Goal: Task Accomplishment & Management: Manage account settings

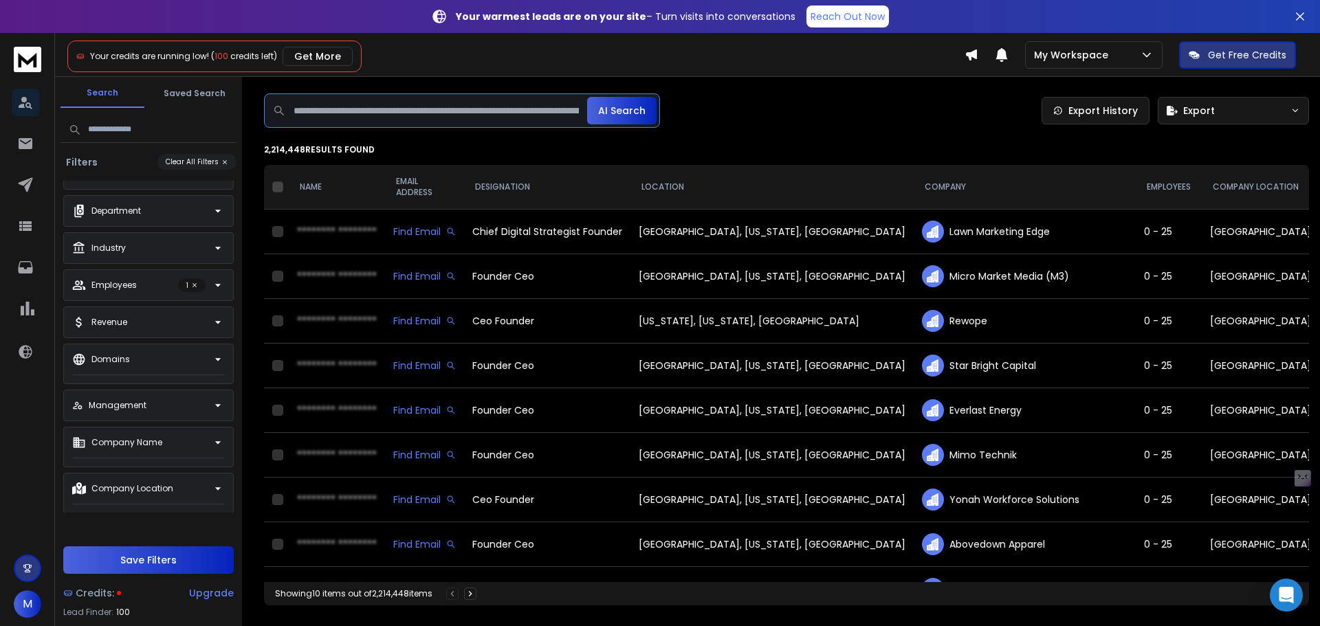
scroll to position [78, 0]
click at [211, 362] on icon at bounding box center [218, 359] width 14 height 14
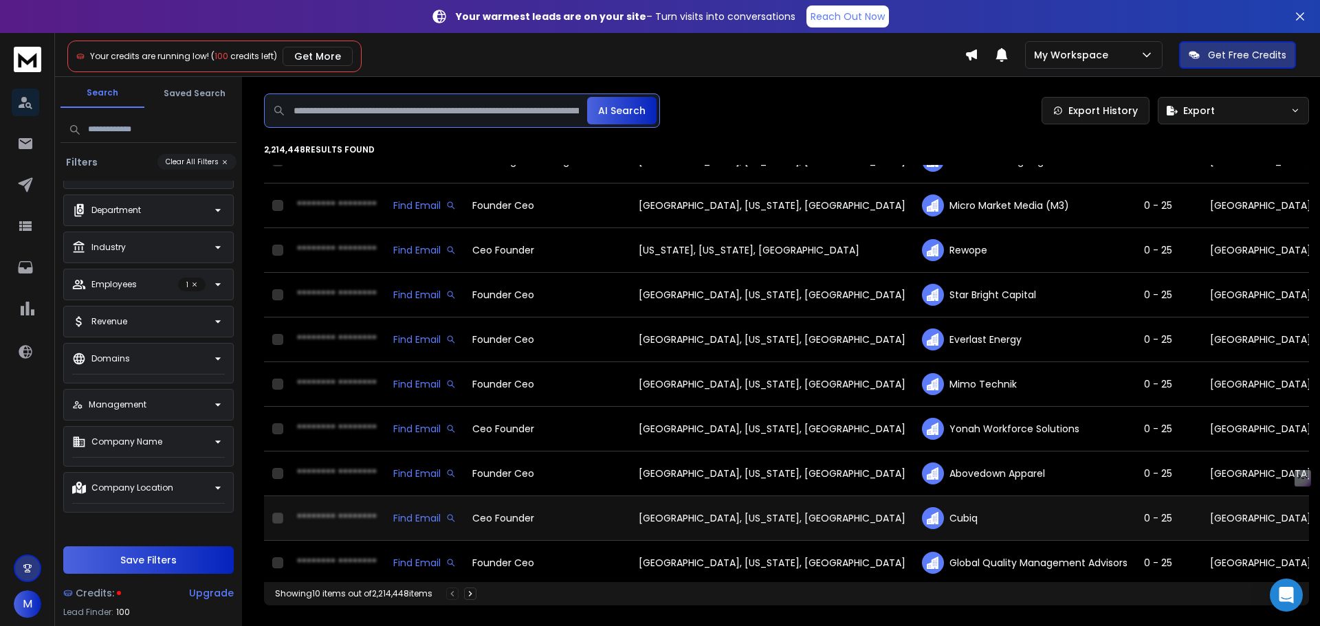
scroll to position [0, 0]
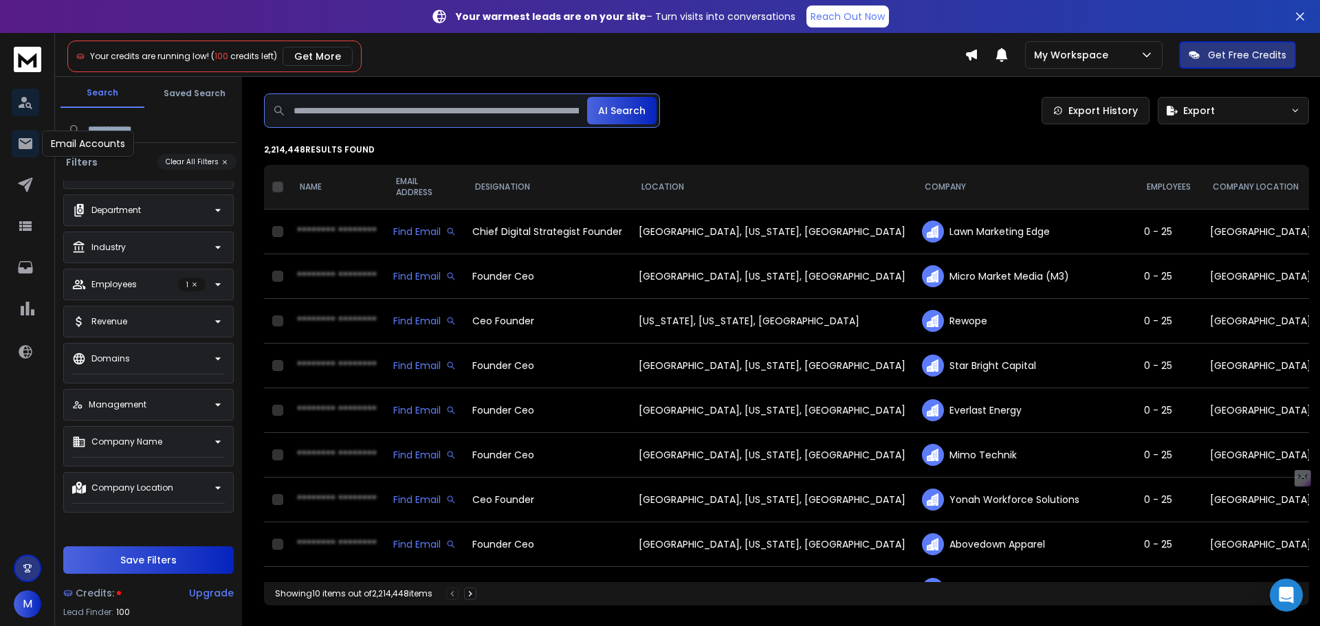
click at [19, 153] on link at bounding box center [26, 144] width 28 height 28
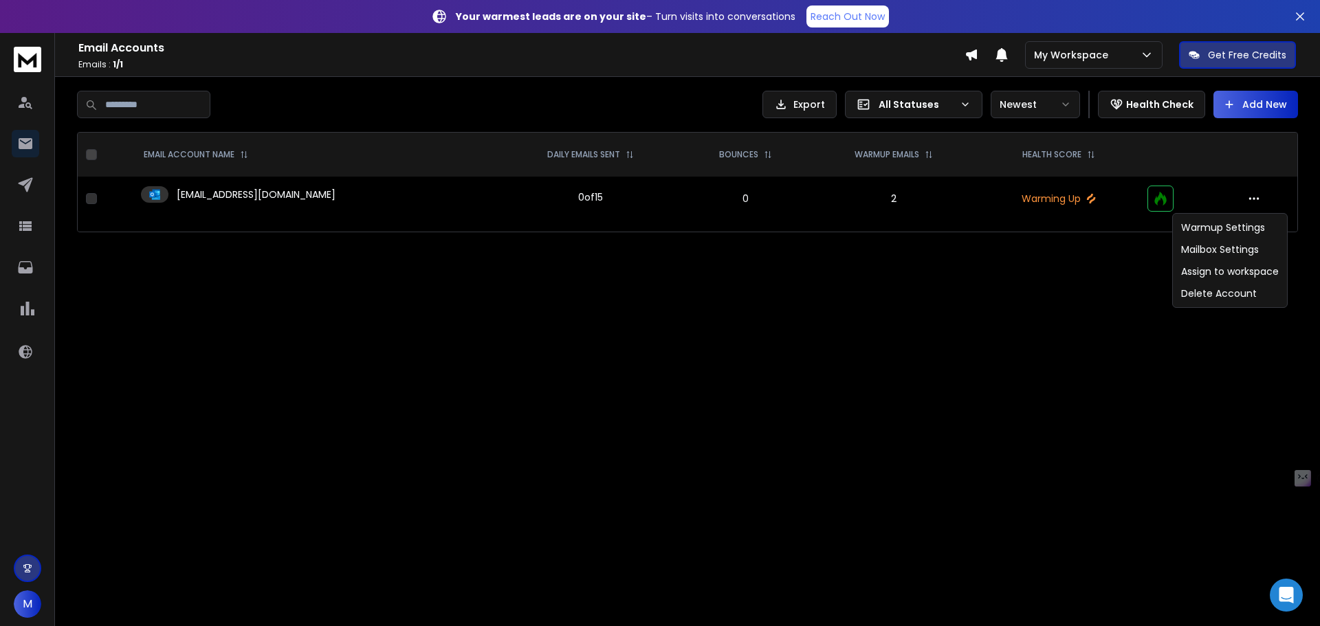
click at [1257, 196] on icon at bounding box center [1254, 199] width 12 height 12
click at [1234, 230] on div "Warmup Settings" at bounding box center [1230, 228] width 109 height 22
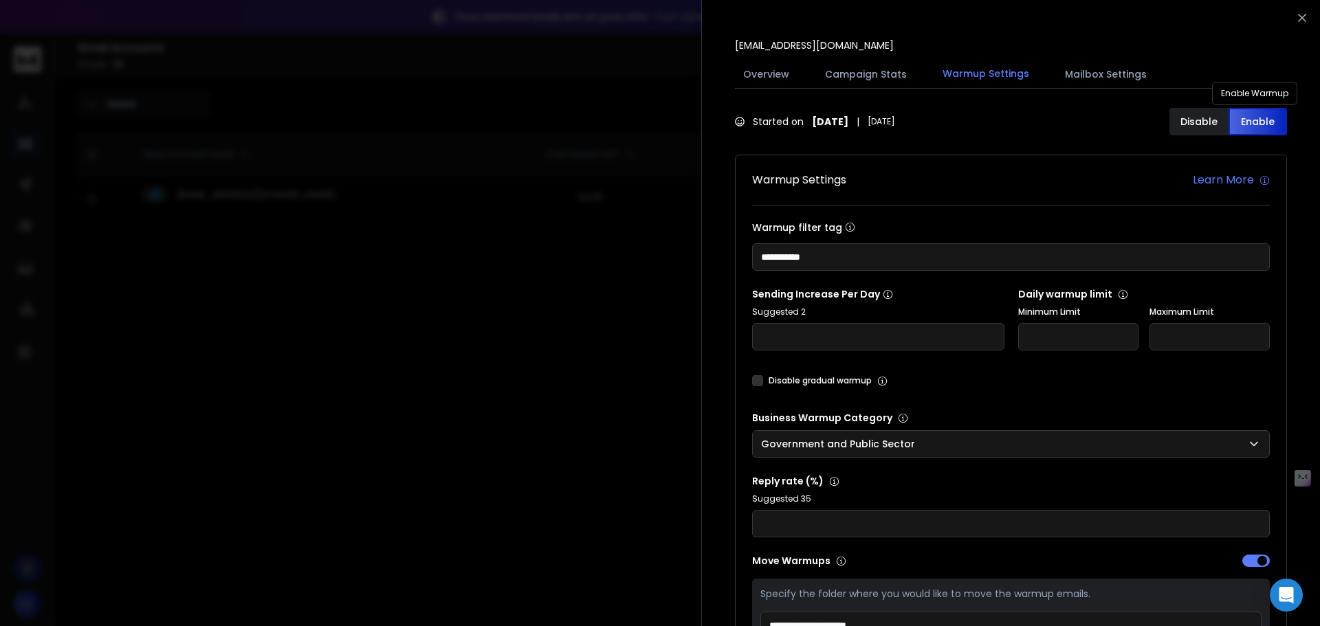
click at [1262, 122] on button "Enable" at bounding box center [1258, 122] width 59 height 28
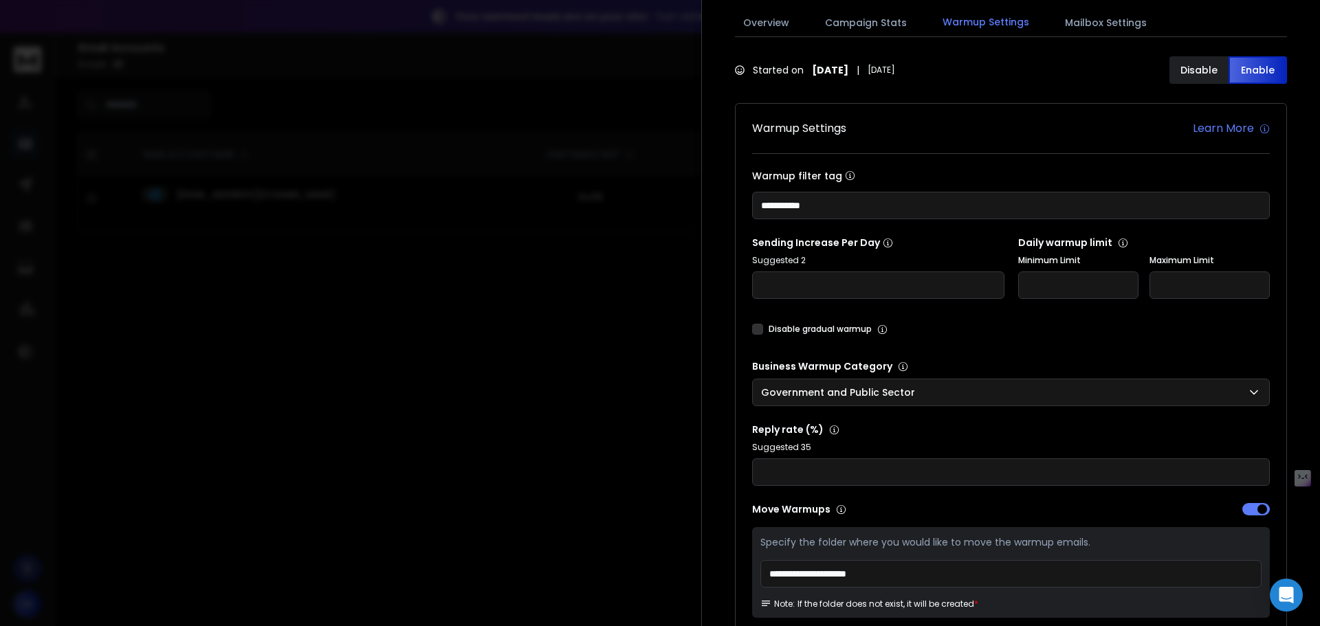
scroll to position [69, 0]
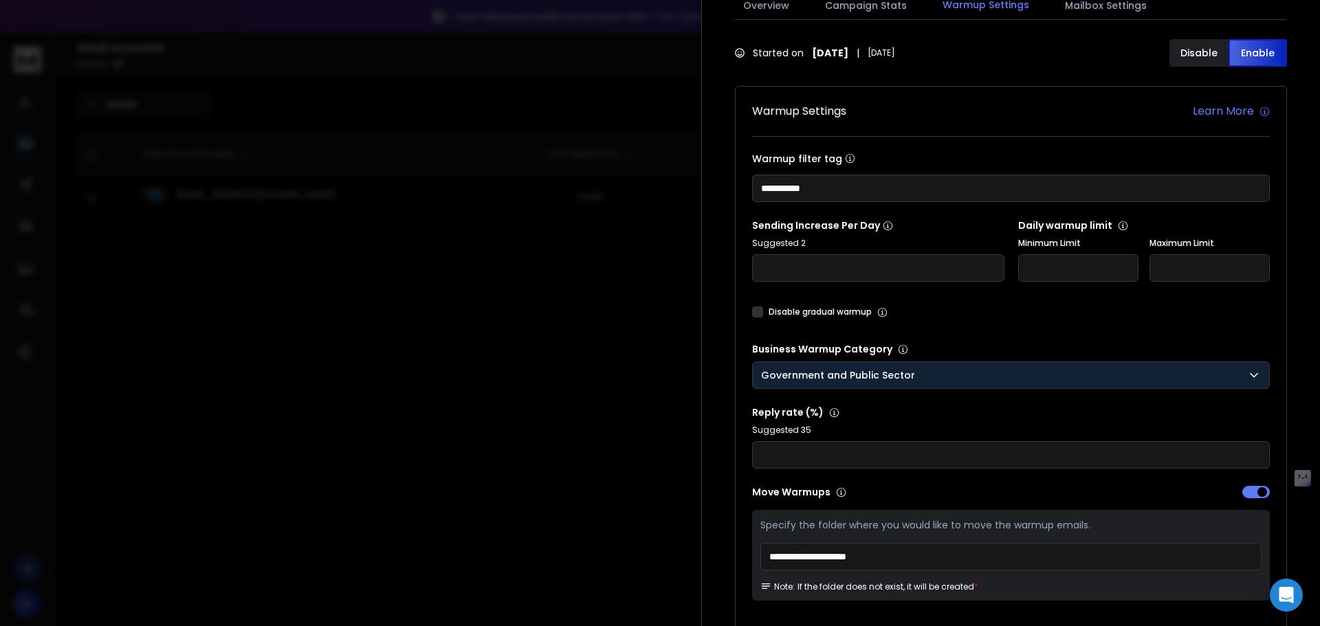
click at [1018, 369] on div "Government and Public Sector" at bounding box center [1011, 376] width 500 height 14
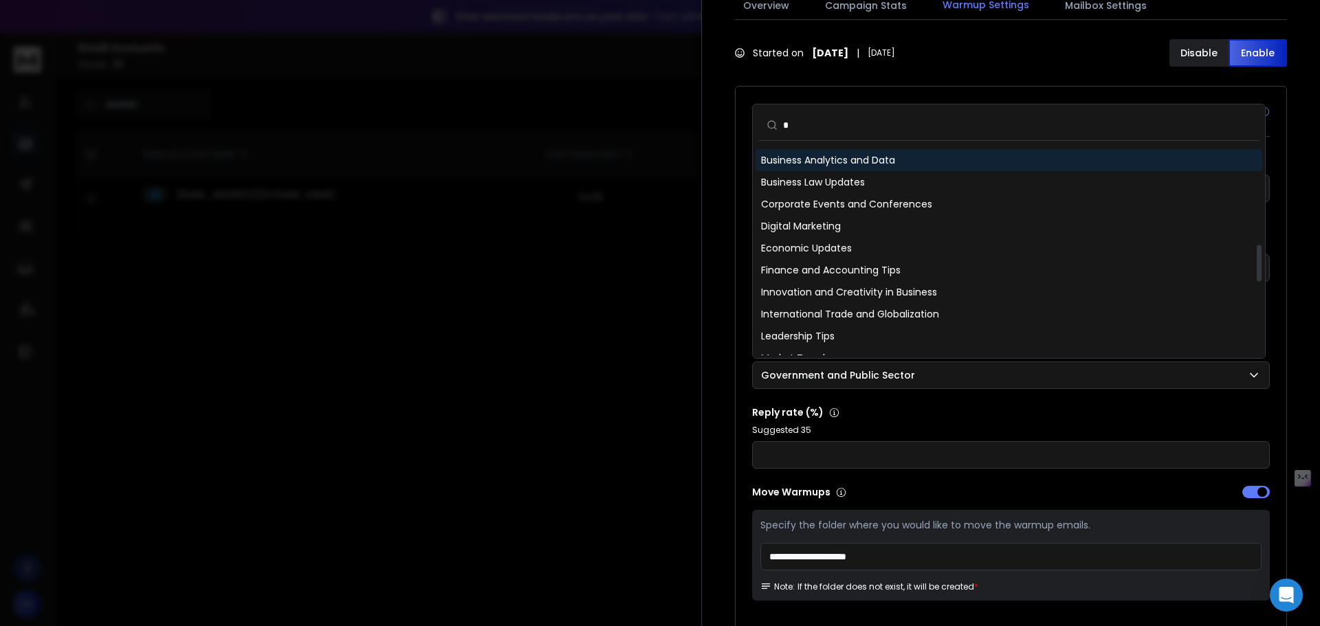
scroll to position [542, 0]
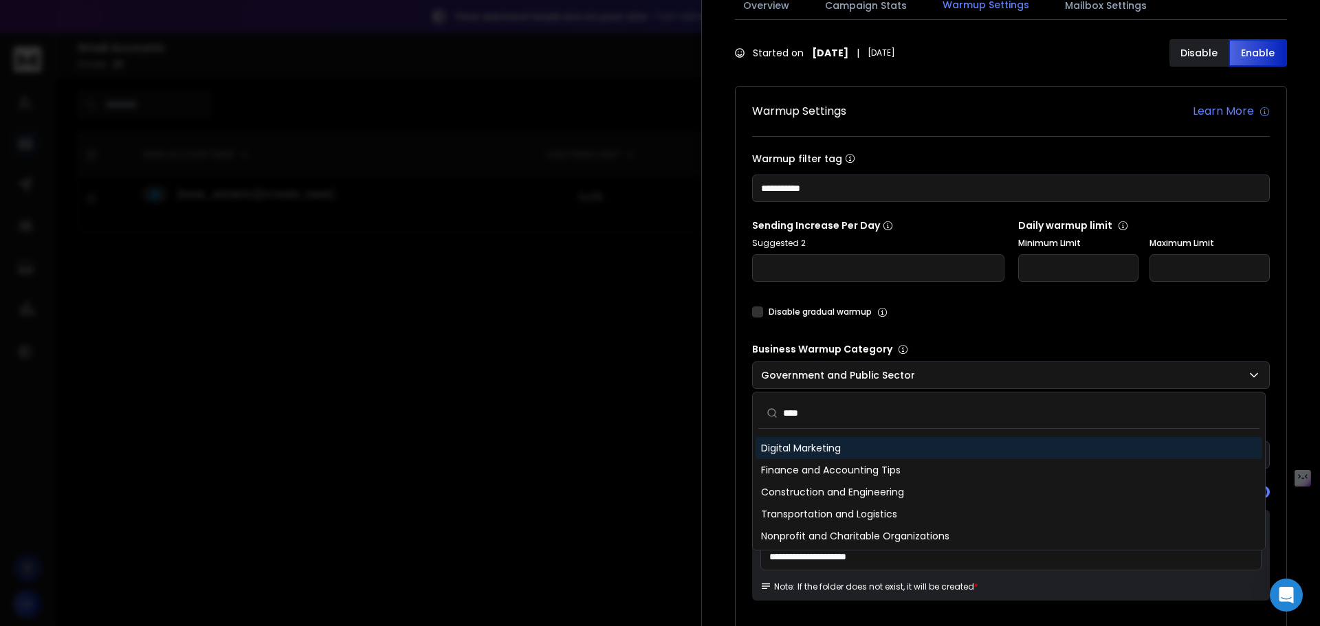
type input "****"
click at [885, 451] on div "Digital Marketing" at bounding box center [1009, 448] width 507 height 22
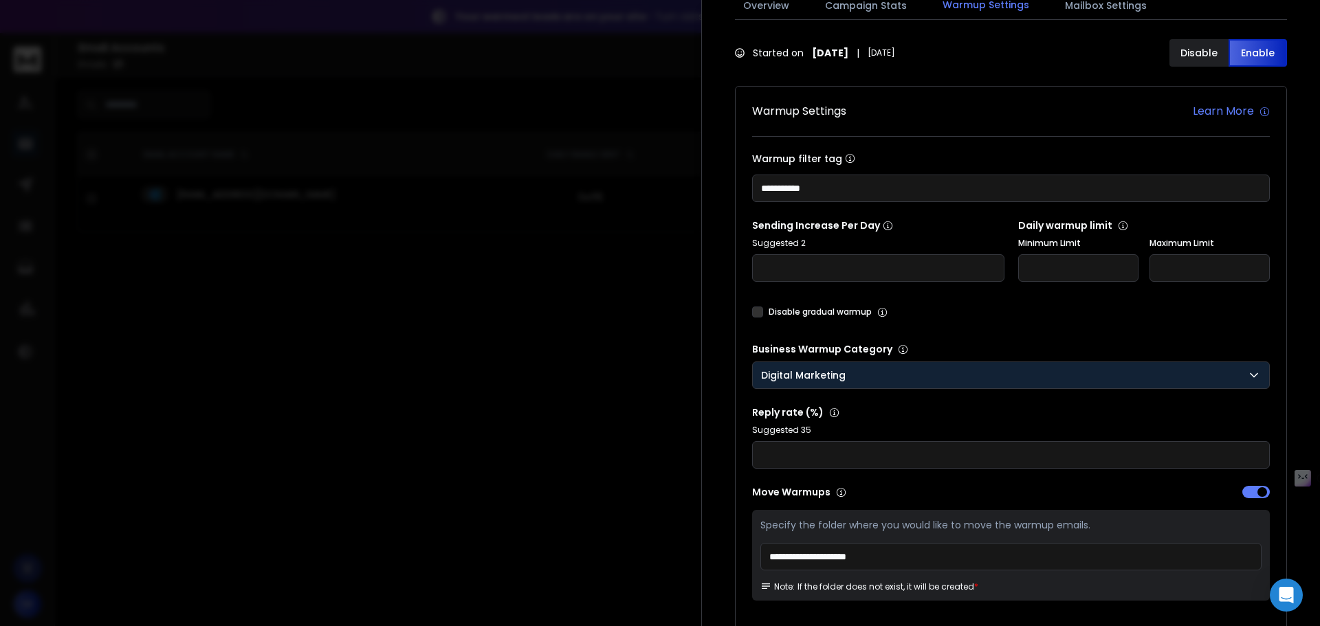
click at [965, 369] on div "Digital Marketing" at bounding box center [1011, 376] width 500 height 14
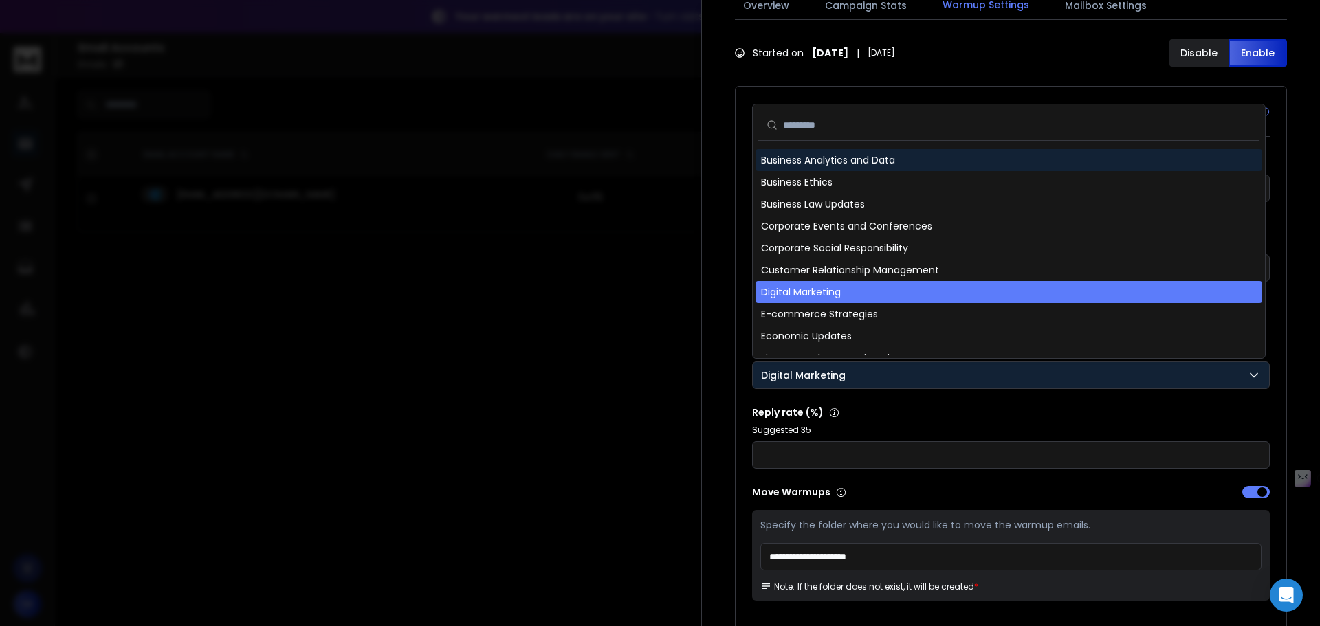
click at [965, 369] on div at bounding box center [660, 313] width 1320 height 626
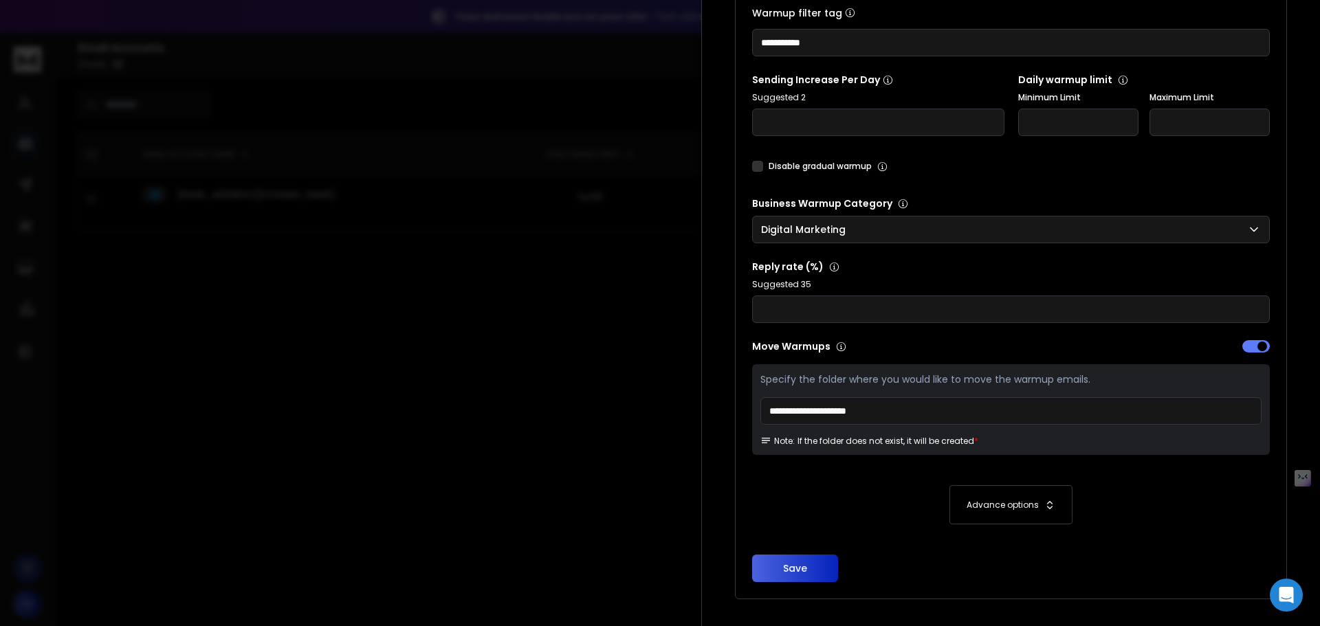
scroll to position [226, 0]
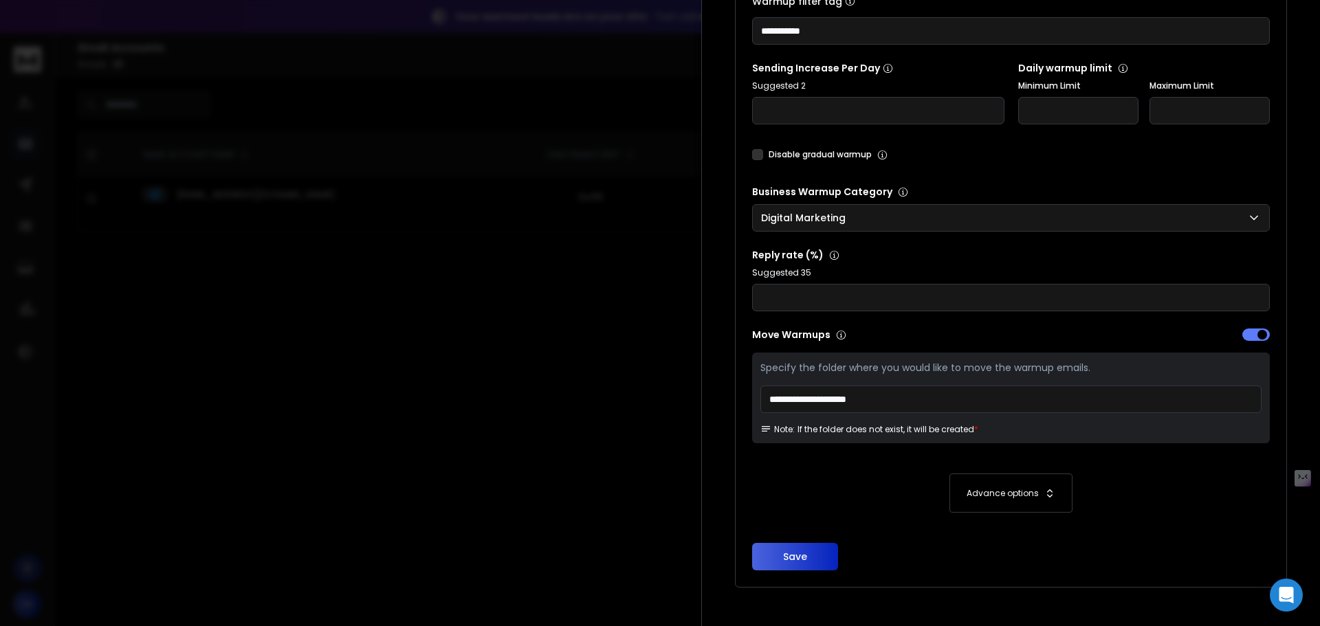
click at [1048, 491] on icon "button" at bounding box center [1050, 491] width 5 height 2
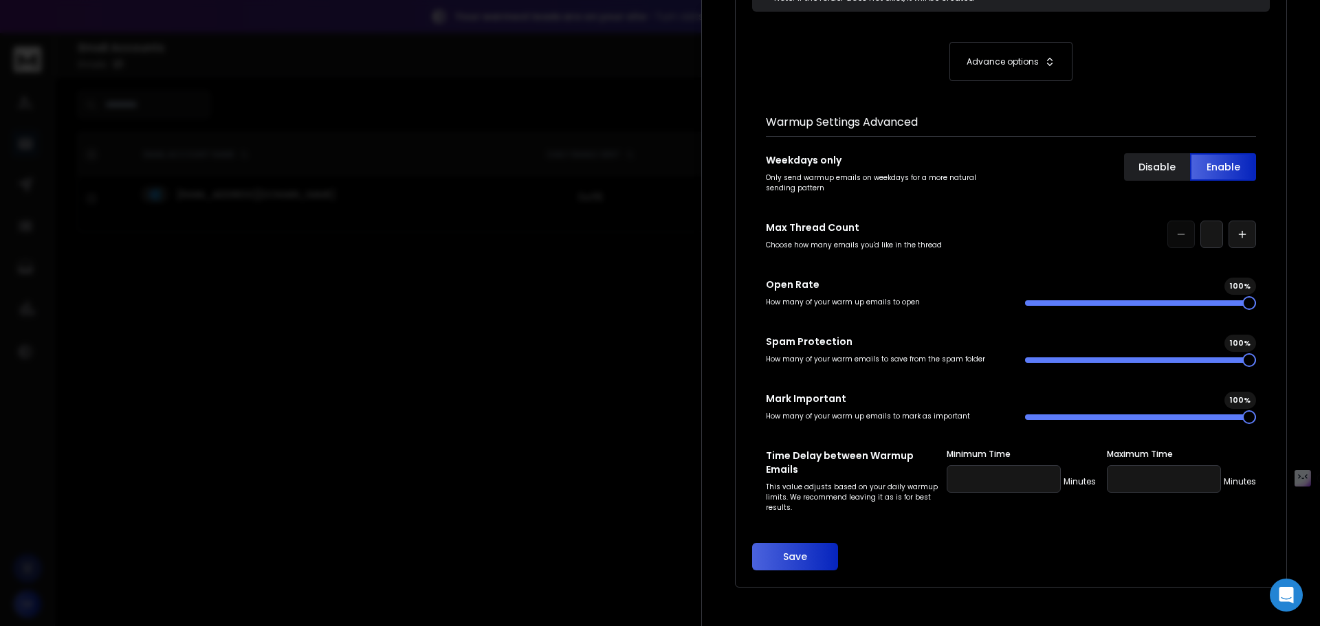
scroll to position [668, 0]
click at [806, 554] on button "Save" at bounding box center [795, 557] width 86 height 28
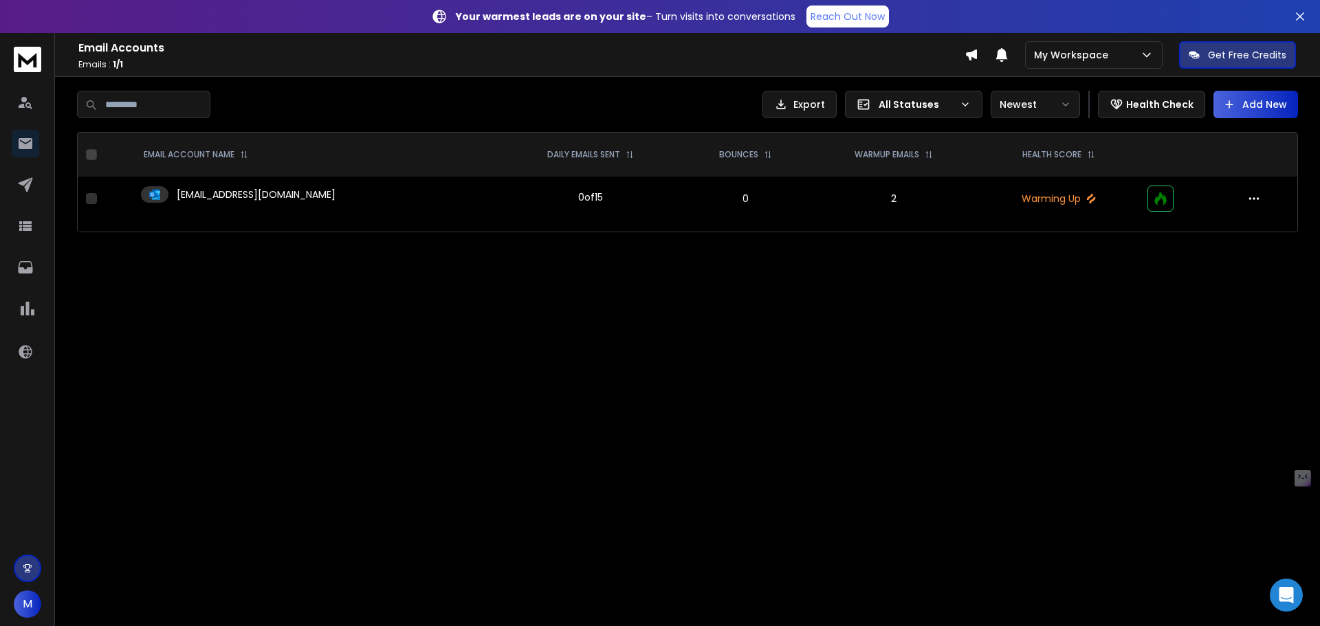
click at [1259, 195] on icon at bounding box center [1254, 199] width 12 height 12
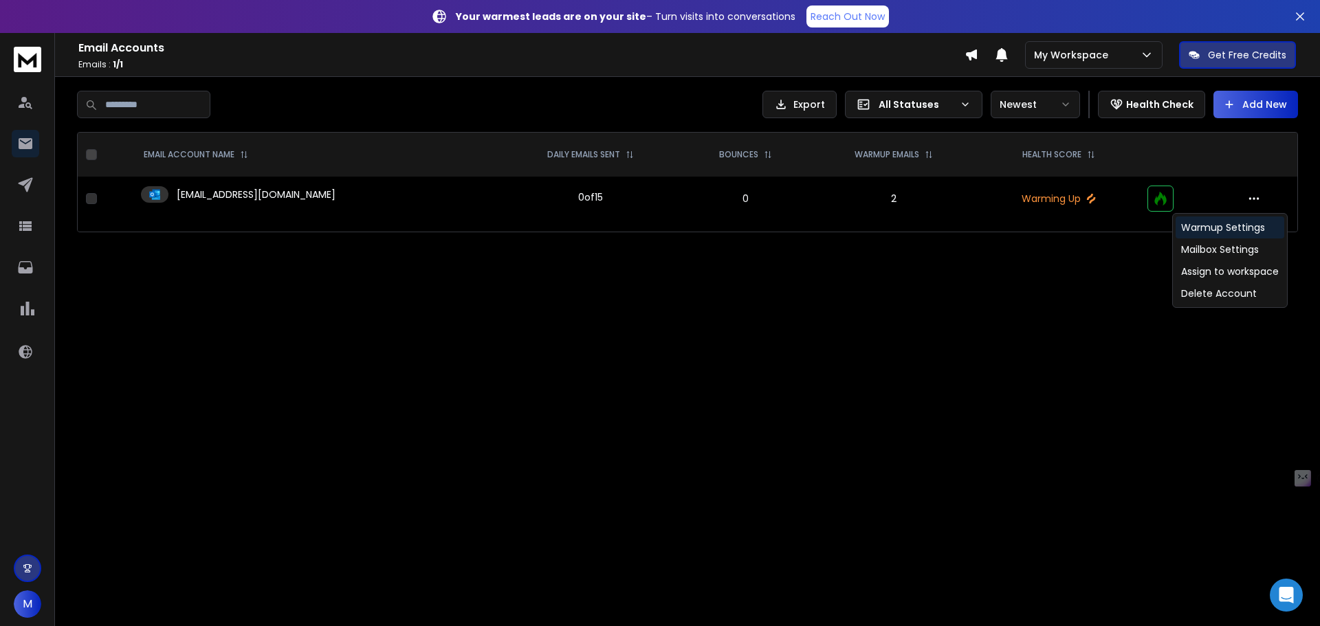
click at [1224, 231] on div "Warmup Settings" at bounding box center [1230, 228] width 109 height 22
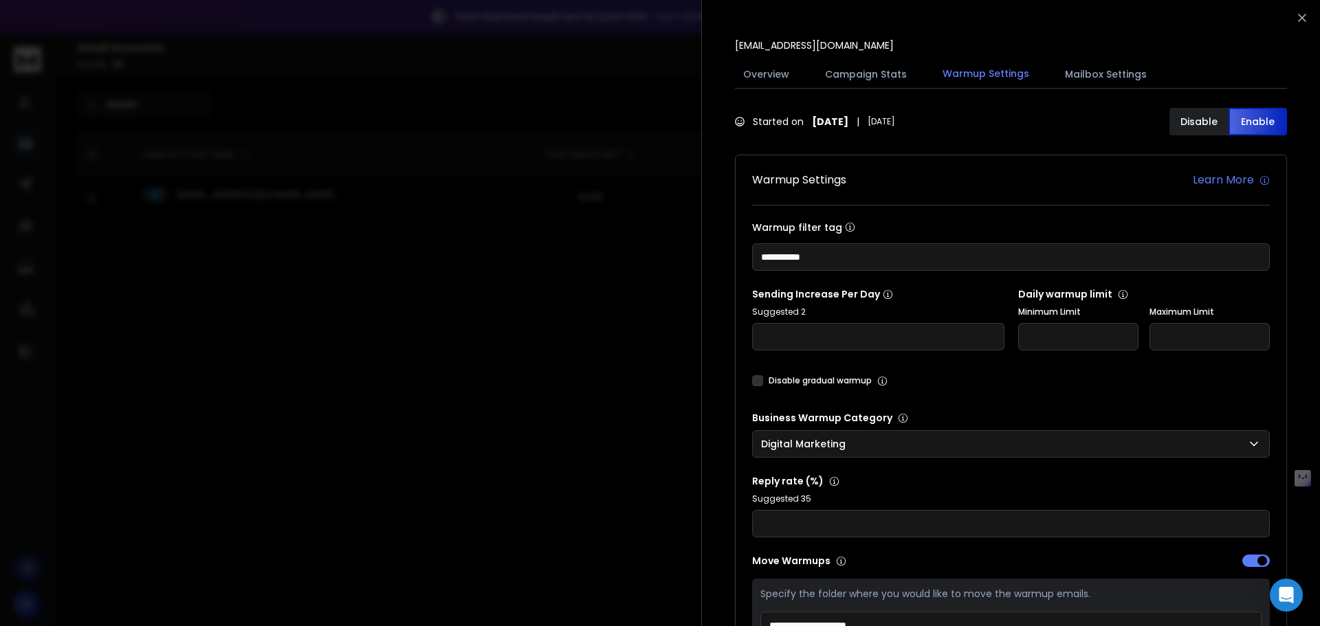
click at [857, 69] on button "Campaign Stats" at bounding box center [866, 74] width 98 height 30
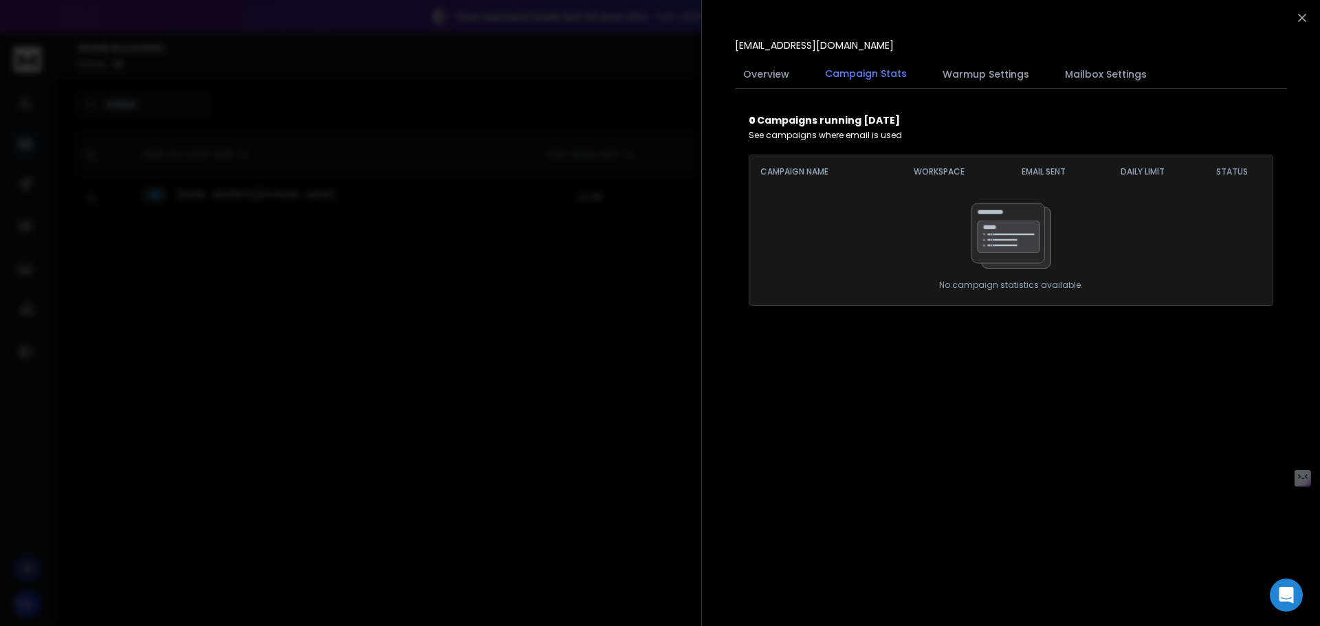
click at [772, 69] on button "Overview" at bounding box center [766, 74] width 63 height 30
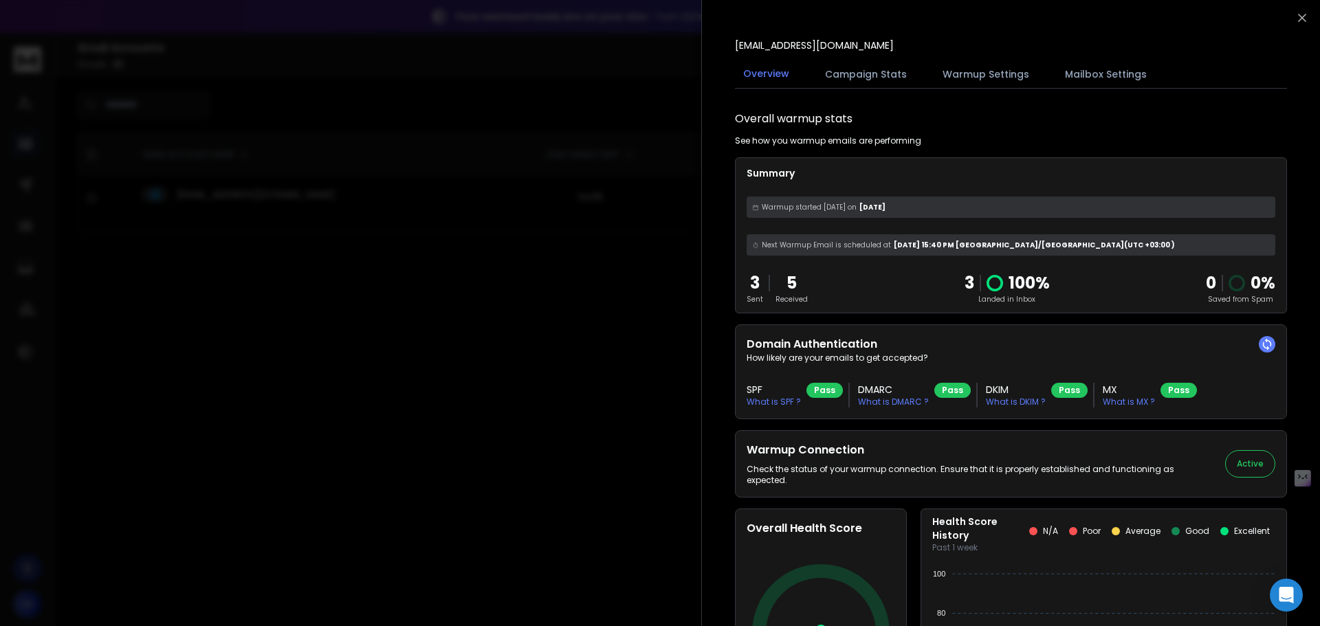
click at [1095, 72] on button "Mailbox Settings" at bounding box center [1106, 74] width 98 height 30
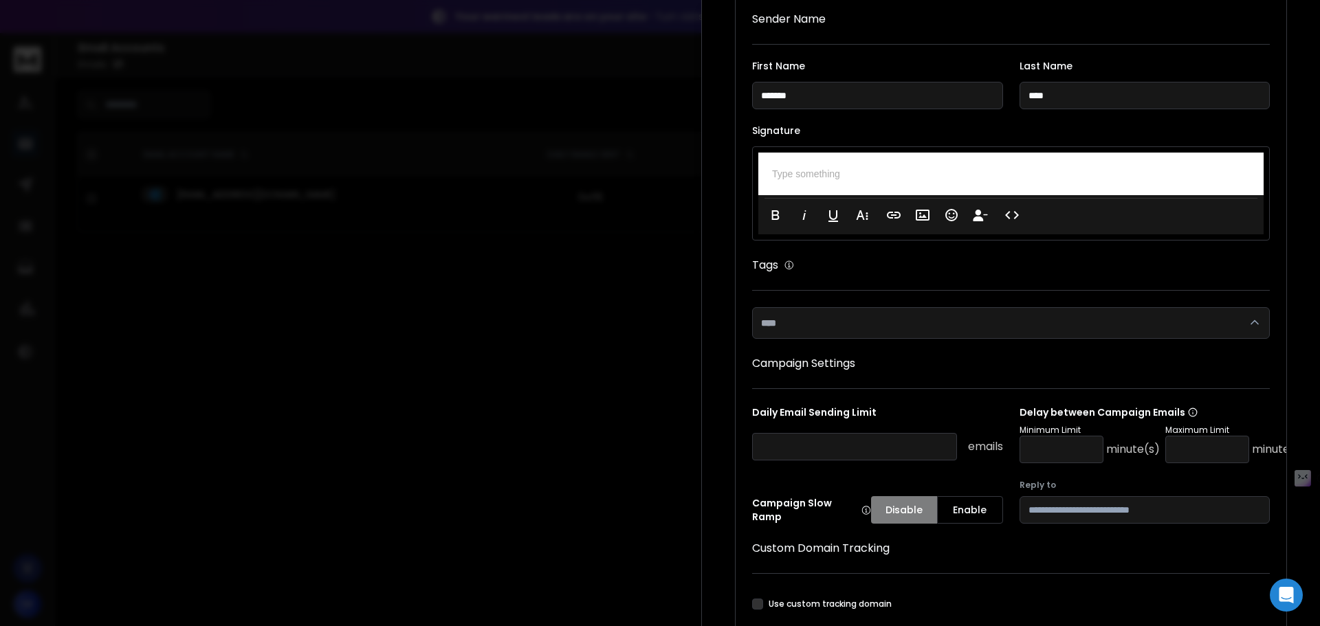
scroll to position [138, 0]
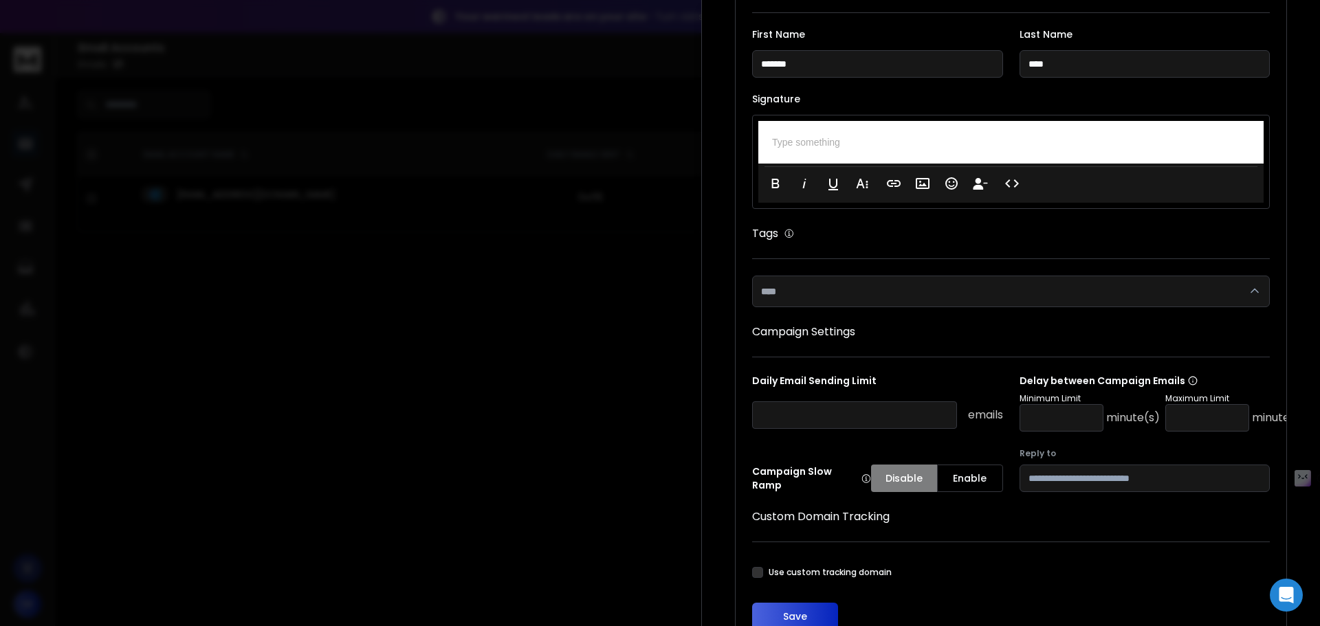
click at [974, 293] on div at bounding box center [1011, 292] width 518 height 32
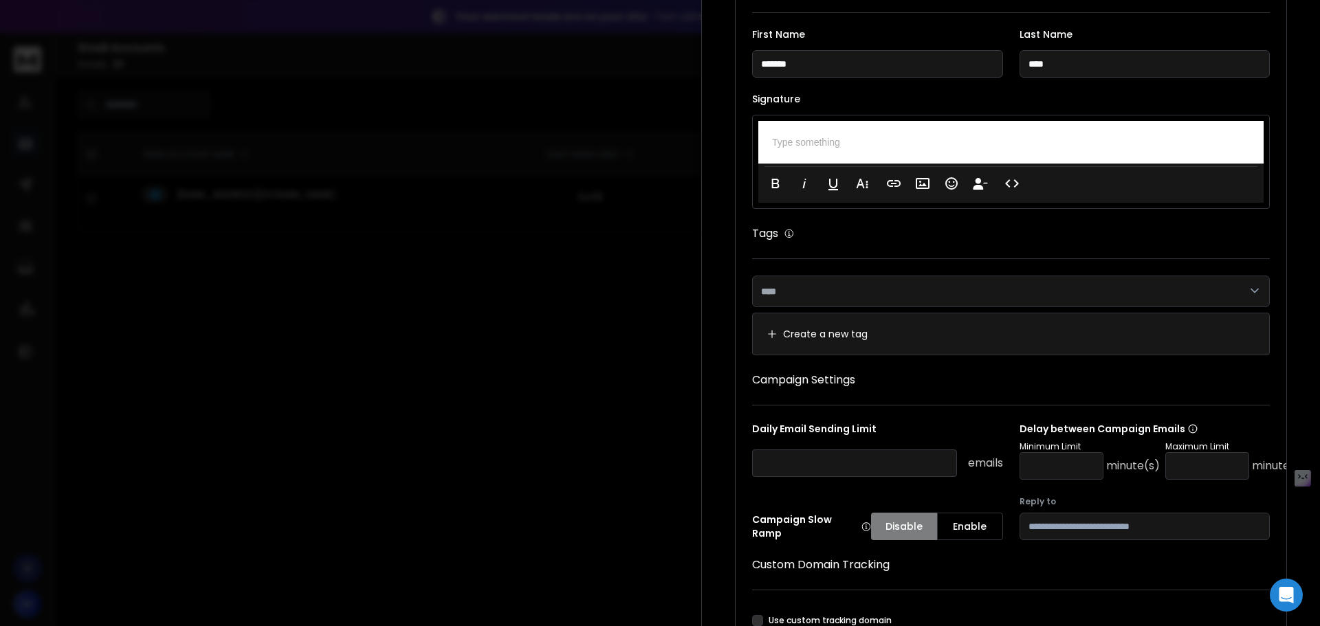
click at [974, 293] on div at bounding box center [1011, 292] width 518 height 32
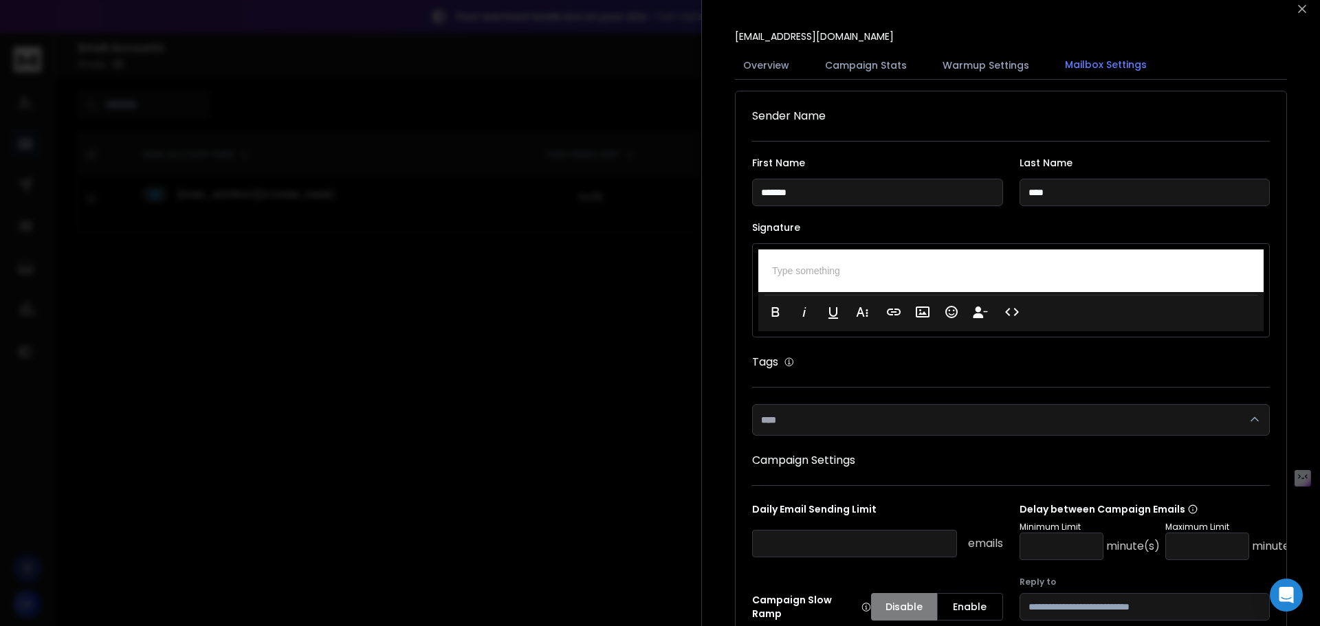
scroll to position [0, 0]
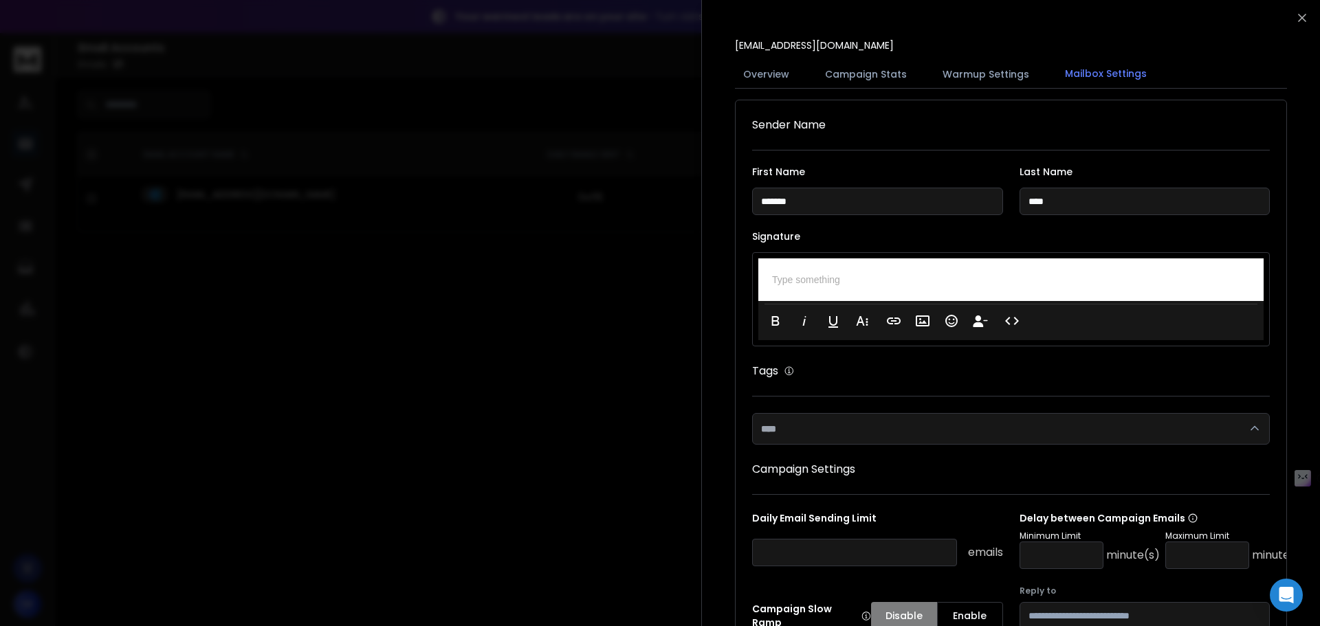
click at [743, 71] on button "Overview" at bounding box center [766, 74] width 63 height 30
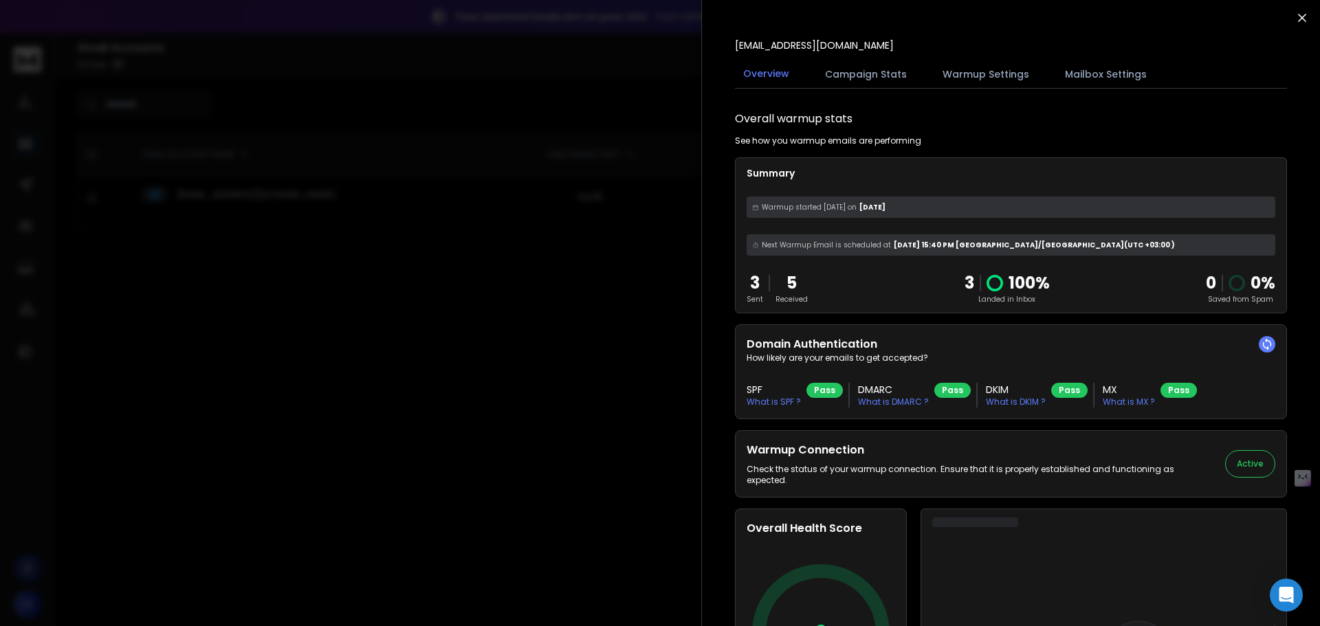
click at [1295, 19] on icon "button" at bounding box center [1302, 18] width 14 height 14
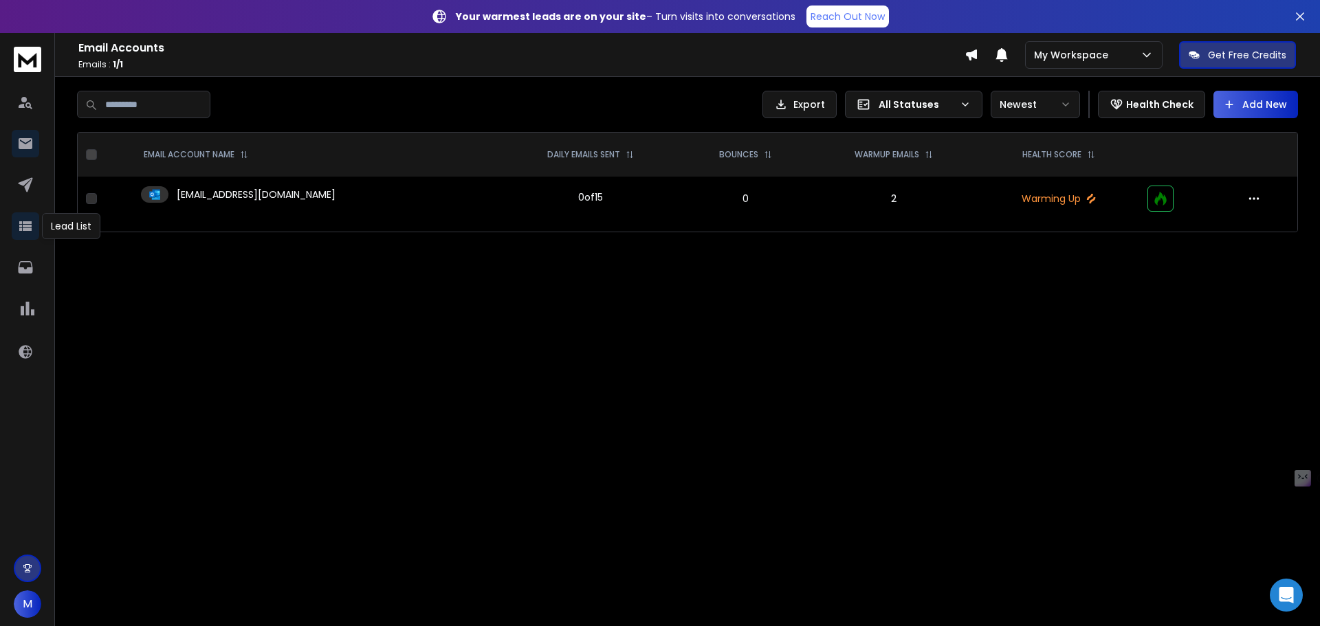
click at [35, 227] on link at bounding box center [26, 226] width 28 height 28
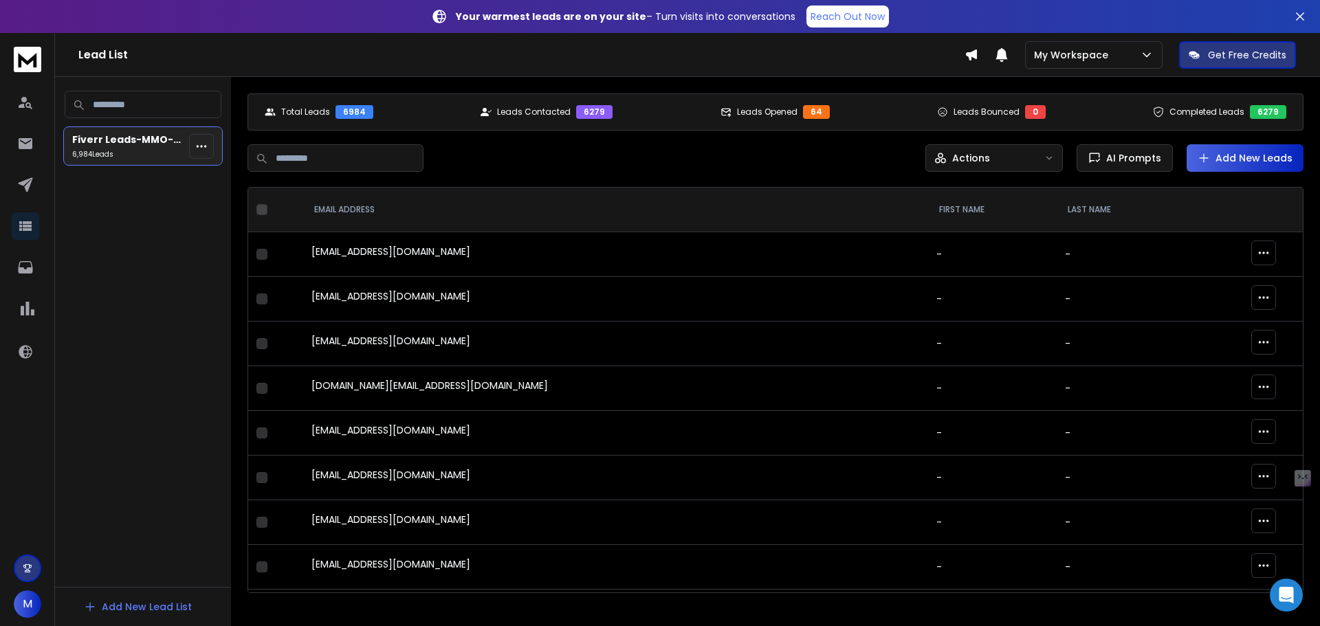
click at [747, 113] on p "Leads Opened" at bounding box center [767, 112] width 61 height 11
click at [139, 611] on button "Add New Lead List" at bounding box center [138, 607] width 130 height 28
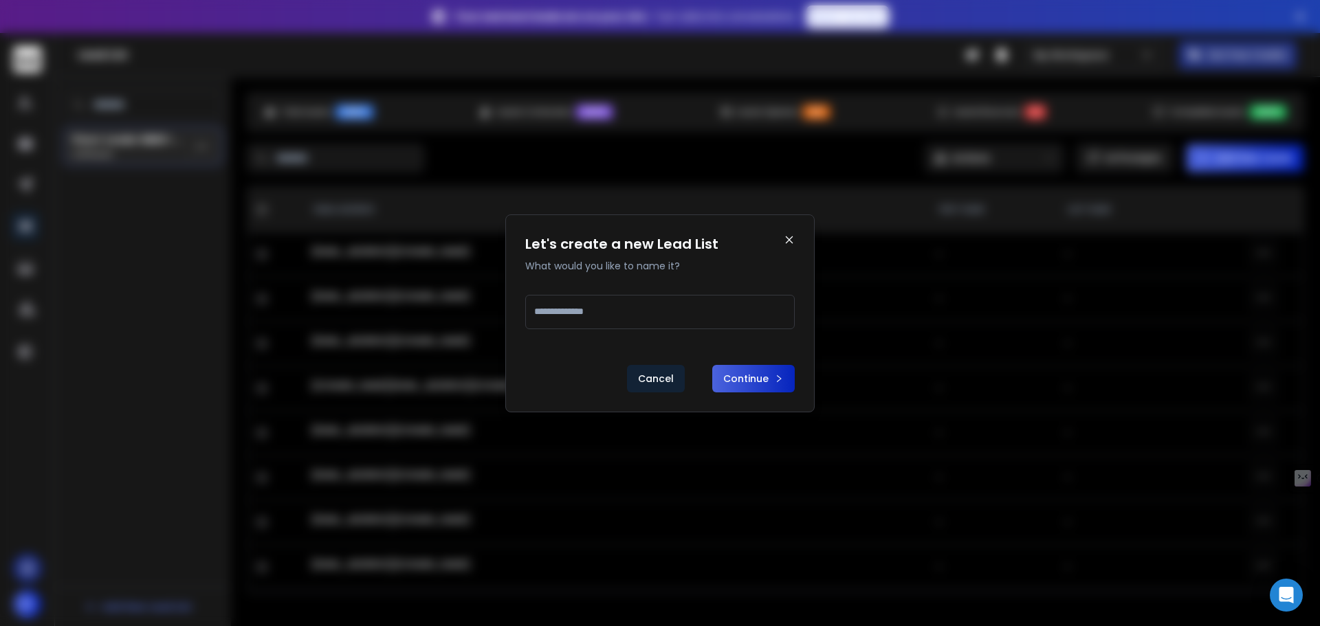
click at [650, 379] on button "Cancel" at bounding box center [656, 379] width 58 height 28
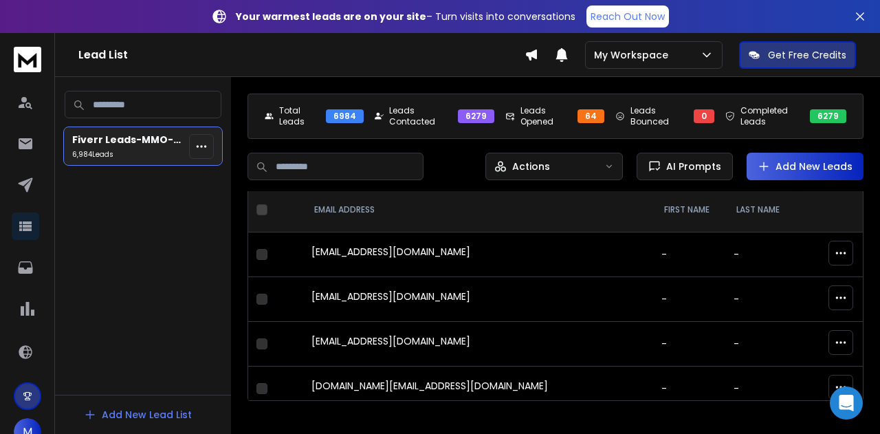
click at [31, 56] on img at bounding box center [28, 59] width 28 height 25
